Goal: Task Accomplishment & Management: Manage account settings

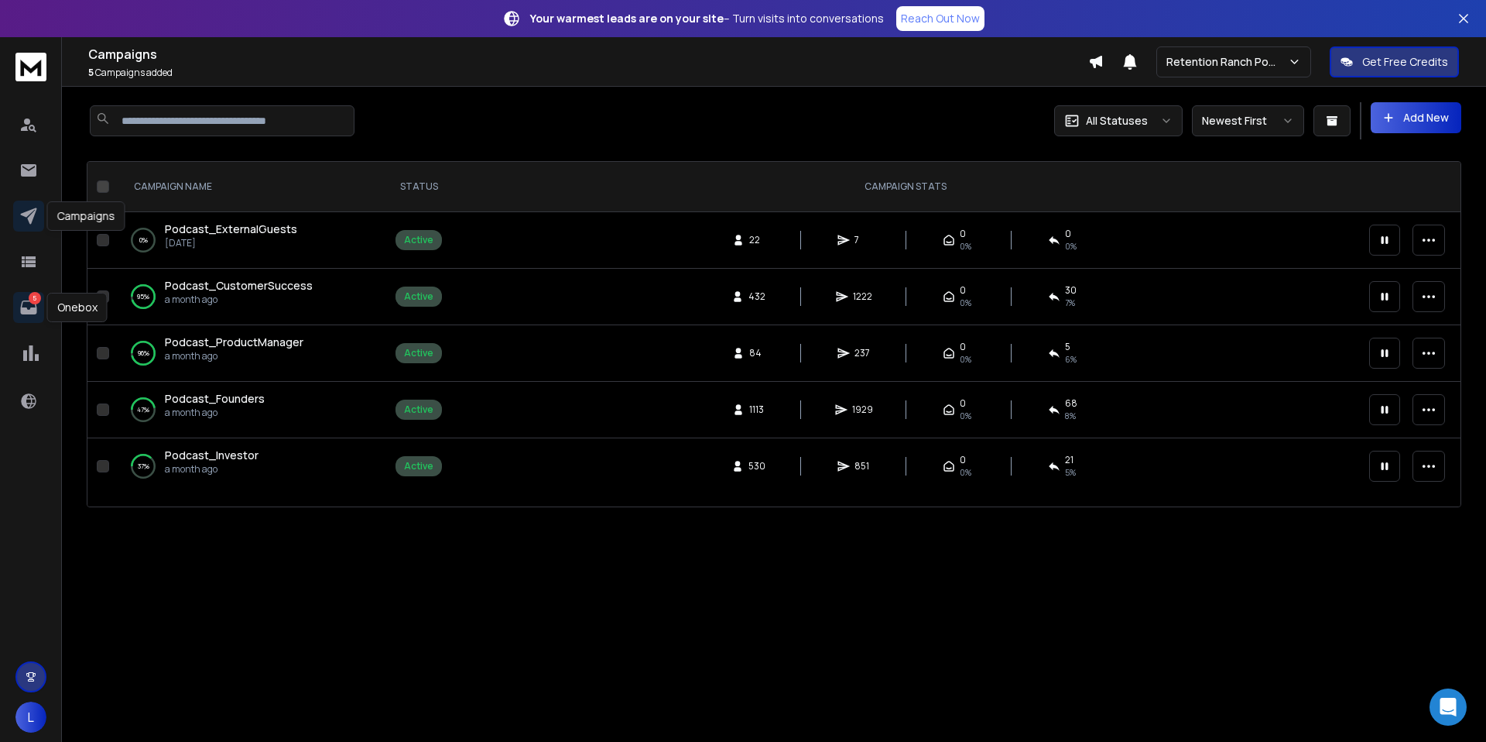
click at [33, 307] on icon at bounding box center [28, 307] width 16 height 14
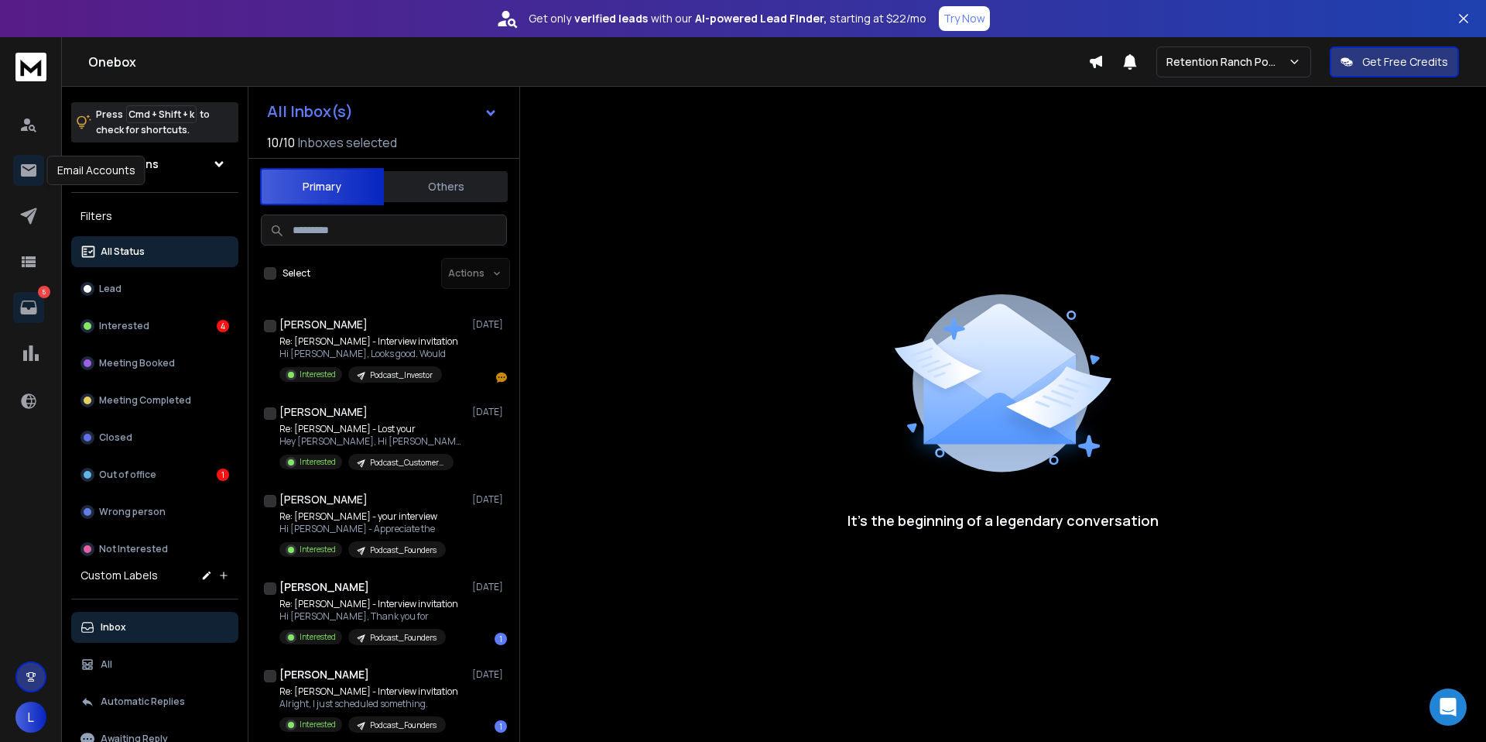
click at [30, 168] on icon at bounding box center [28, 170] width 19 height 19
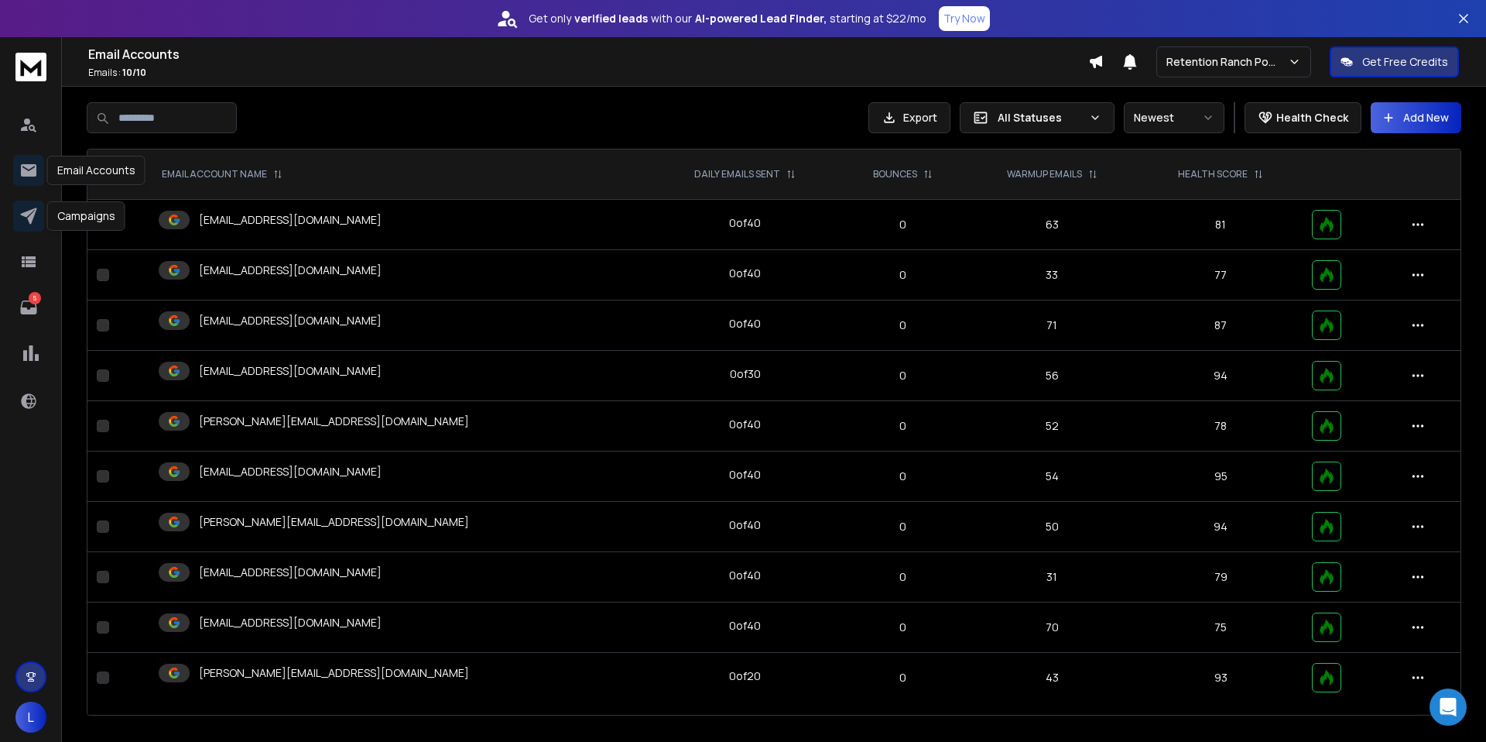
click at [29, 221] on icon at bounding box center [28, 215] width 16 height 16
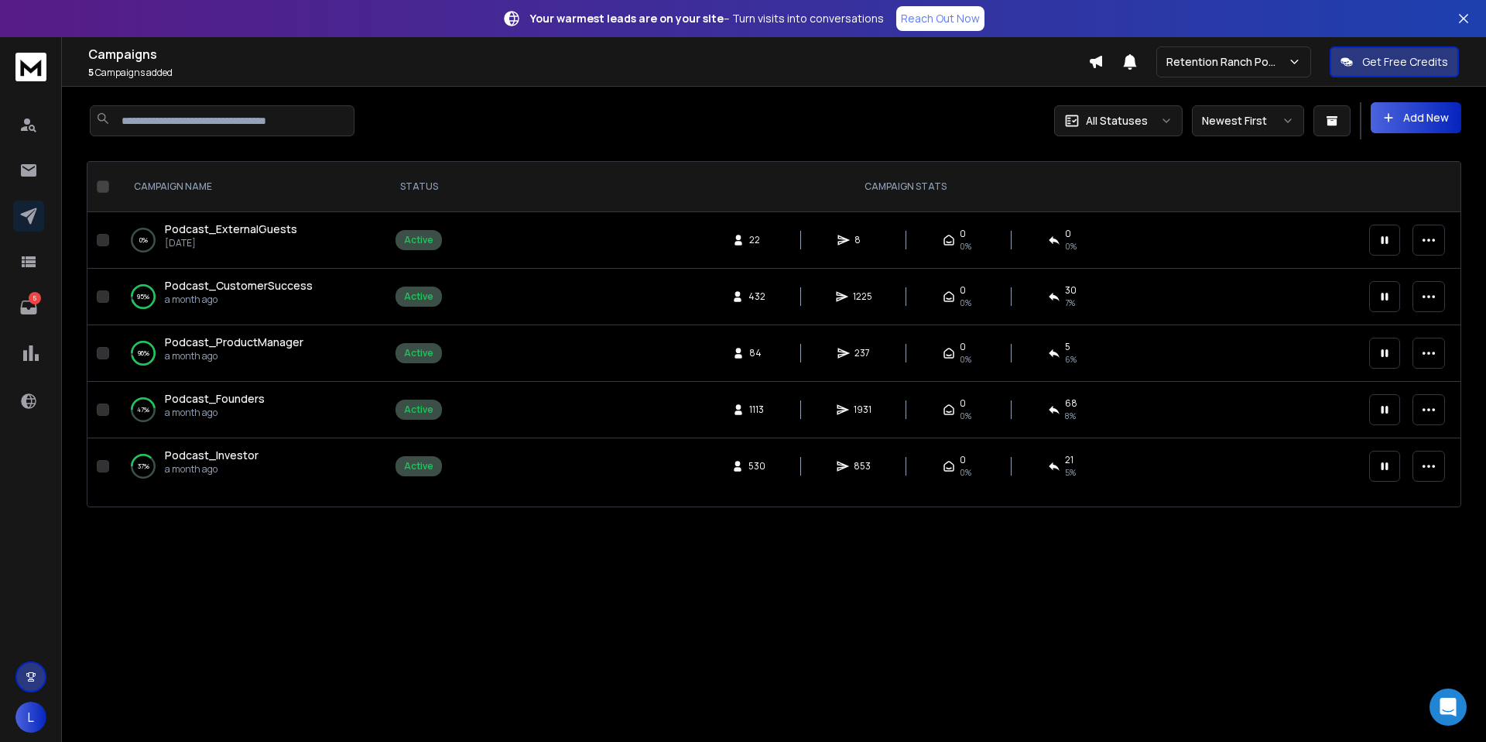
click at [240, 232] on span "Podcast_ExternalGuests" at bounding box center [231, 228] width 132 height 15
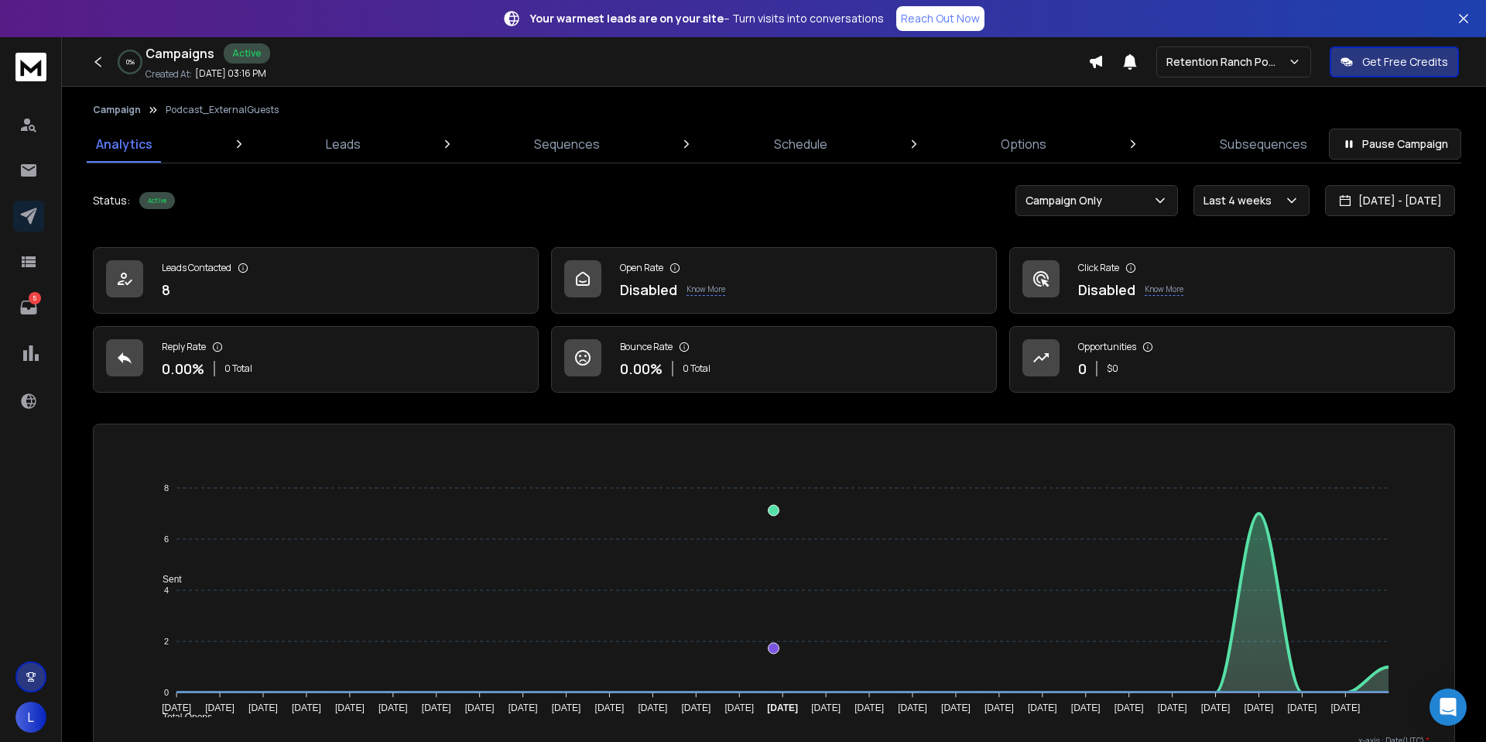
scroll to position [7, 0]
click at [332, 135] on p "Leads" at bounding box center [343, 141] width 35 height 19
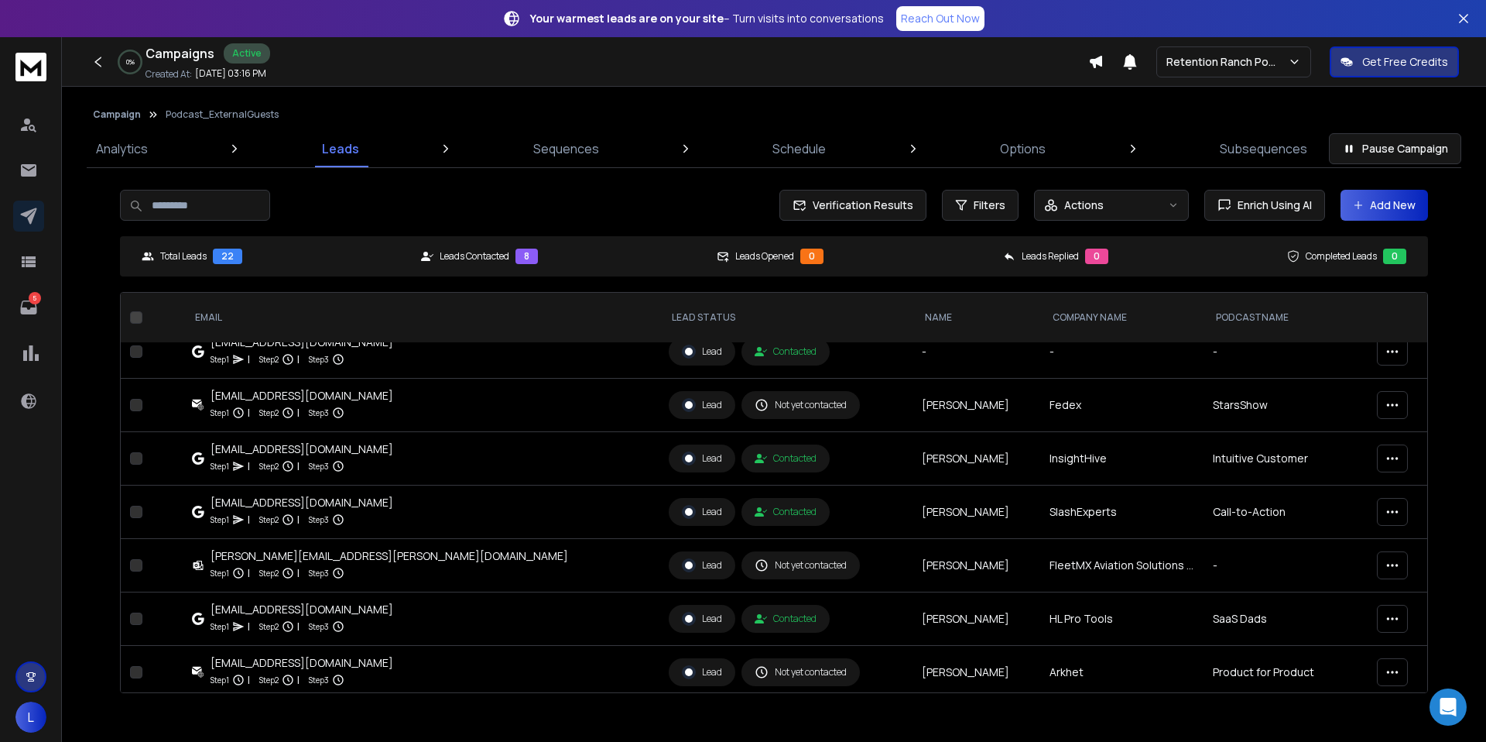
scroll to position [19, 0]
click at [27, 210] on icon at bounding box center [28, 216] width 19 height 19
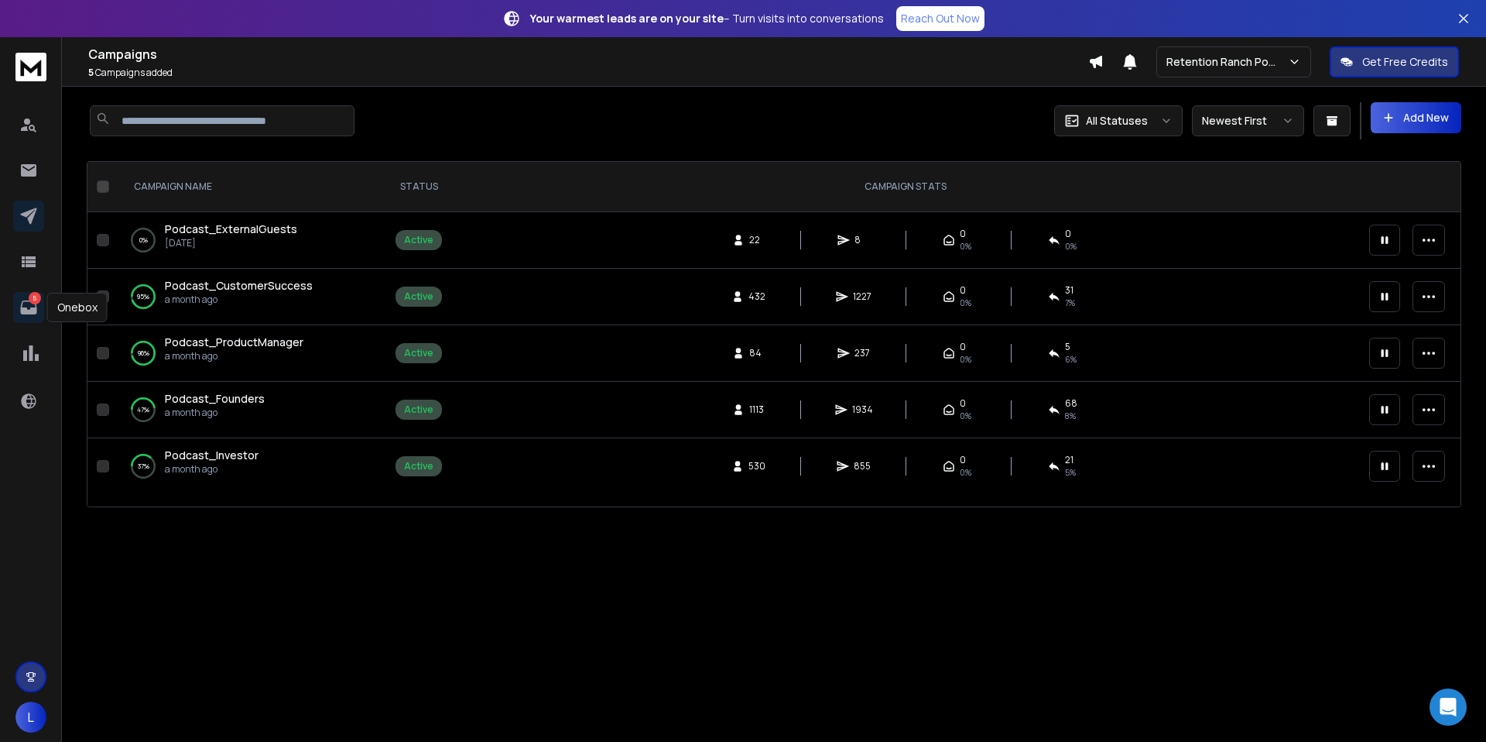
click at [27, 304] on icon at bounding box center [28, 307] width 19 height 19
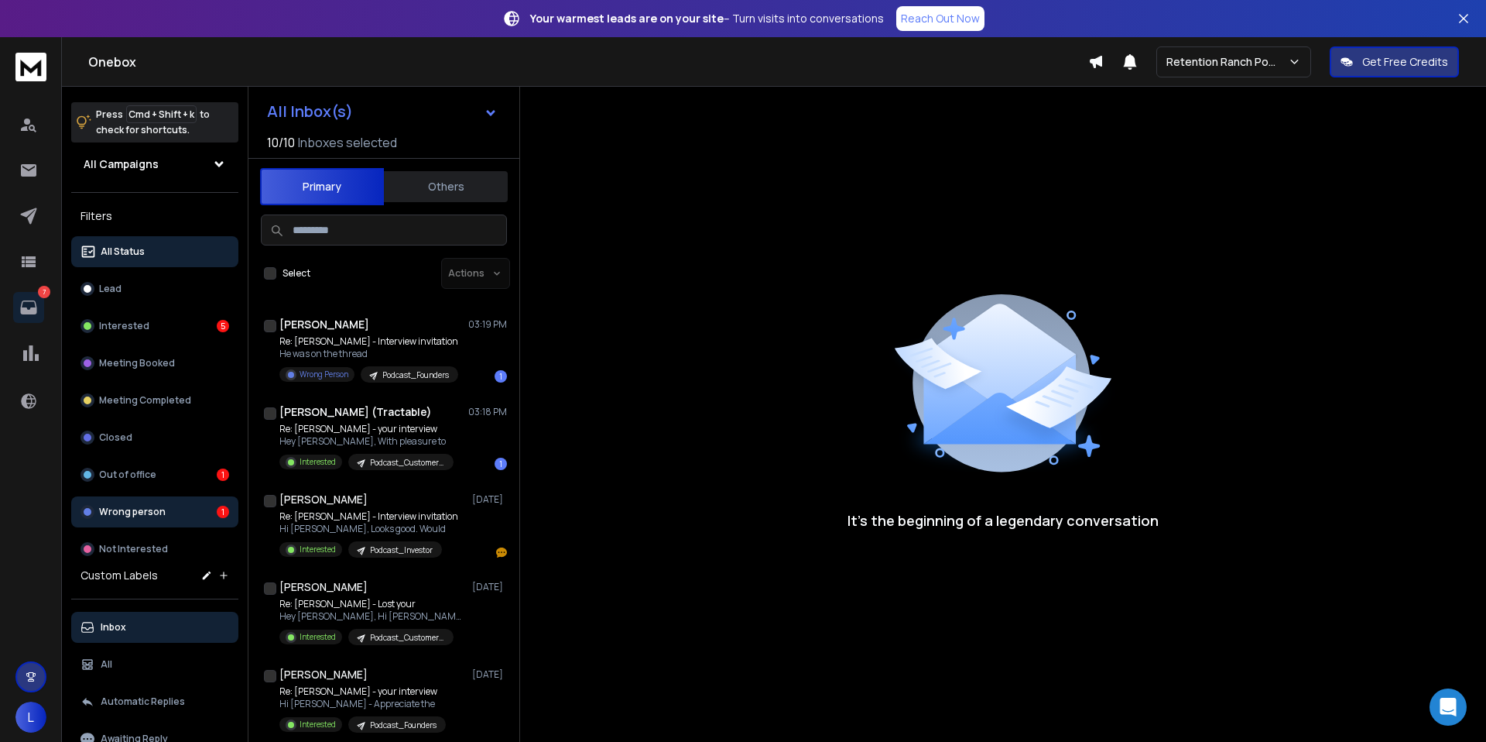
click at [204, 502] on button "Wrong person 1" at bounding box center [154, 511] width 167 height 31
